Goal: Navigation & Orientation: Find specific page/section

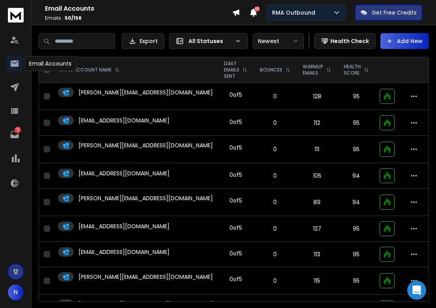
click at [314, 14] on p "RMA Outbound" at bounding box center [295, 13] width 47 height 8
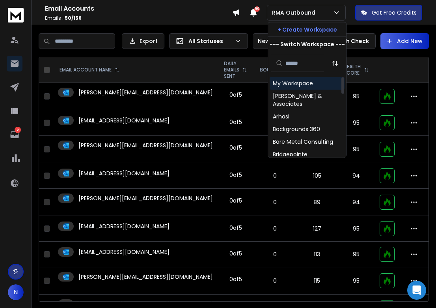
click at [301, 84] on div "My Workspace" at bounding box center [293, 83] width 40 height 8
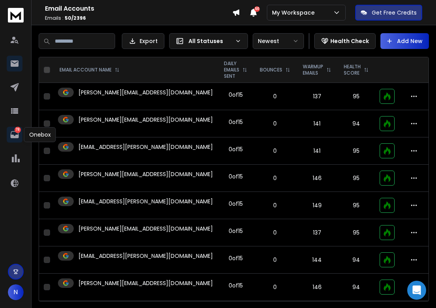
click at [15, 132] on icon at bounding box center [14, 134] width 9 height 9
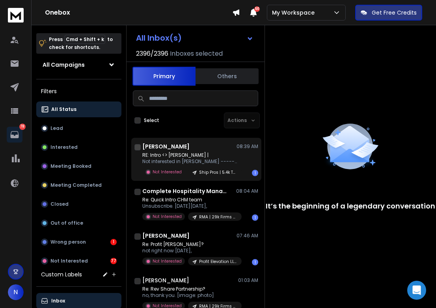
click at [172, 167] on div "RE: Intro <> [PERSON_NAME] | Not interested in [PERSON_NAME] -----Original Not …" at bounding box center [191, 164] width 99 height 24
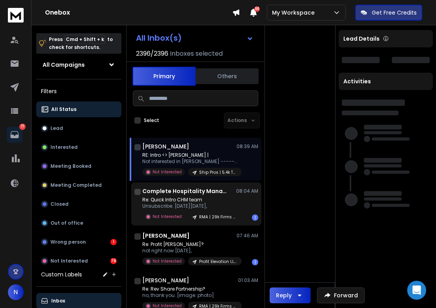
click at [180, 188] on h1 "Complete Hospitality Management" at bounding box center [185, 191] width 87 height 8
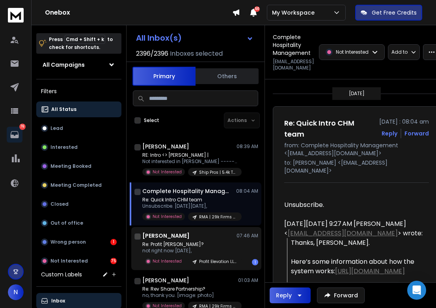
click at [196, 247] on p "not right now [DATE]," at bounding box center [189, 250] width 95 height 6
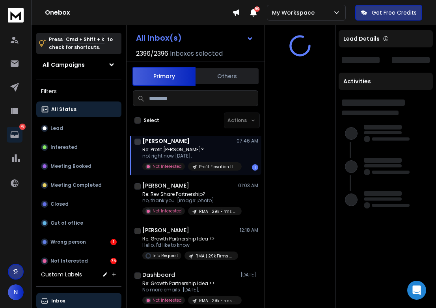
scroll to position [95, 0]
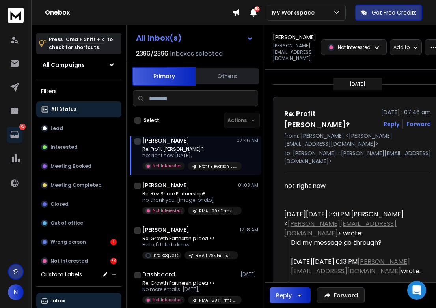
click at [228, 71] on button "Others" at bounding box center [227, 75] width 63 height 17
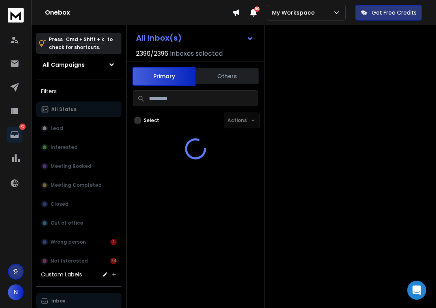
click at [173, 78] on button "Primary" at bounding box center [164, 76] width 63 height 19
